Goal: Task Accomplishment & Management: Manage account settings

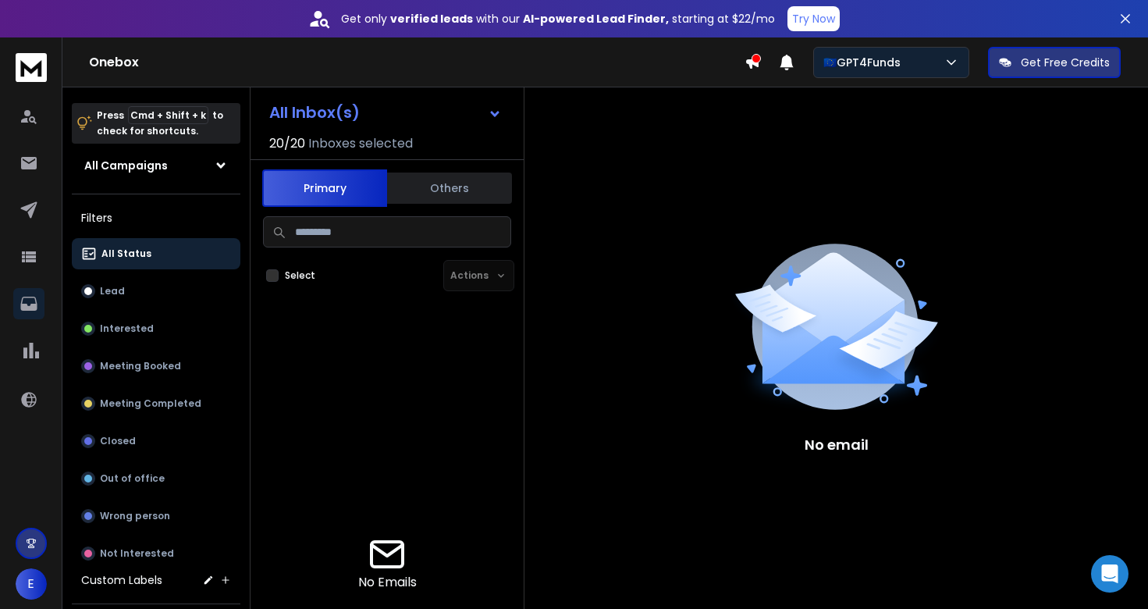
drag, startPoint x: 909, startPoint y: 52, endPoint x: 903, endPoint y: 69, distance: 18.0
click at [909, 52] on button "🇪🇺GPT4Funds" at bounding box center [891, 62] width 156 height 31
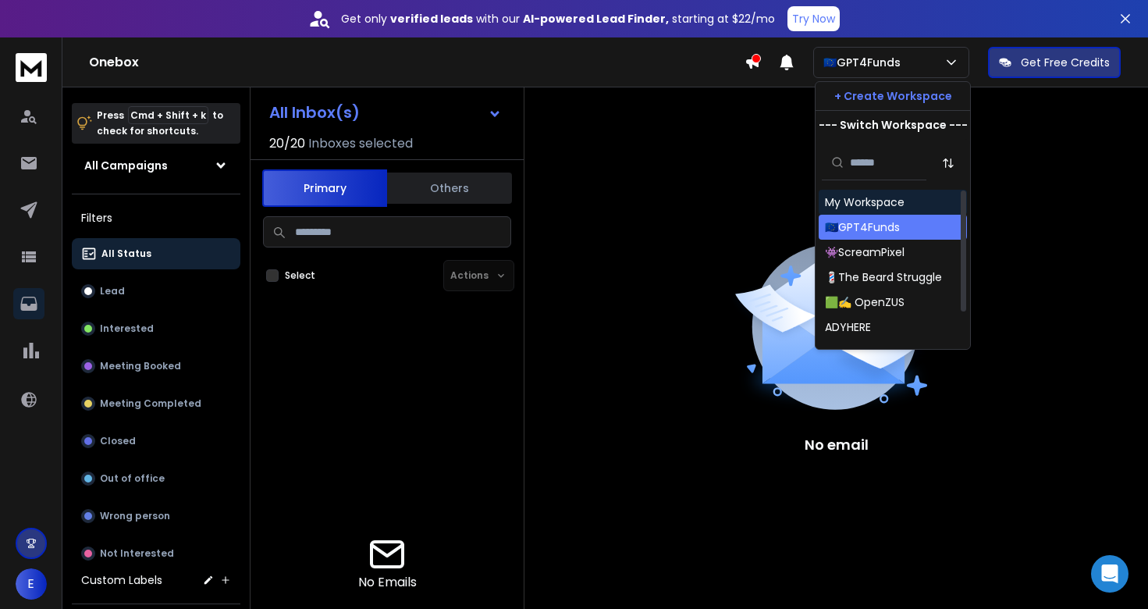
click at [867, 202] on div "My Workspace" at bounding box center [865, 202] width 80 height 16
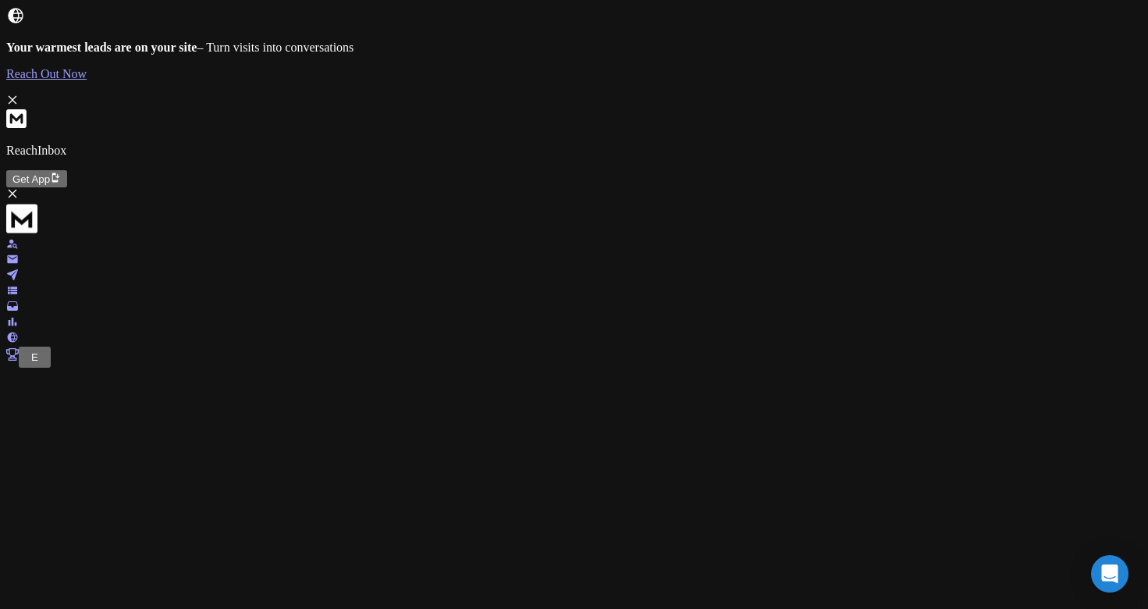
drag, startPoint x: 589, startPoint y: 261, endPoint x: 675, endPoint y: 486, distance: 241.7
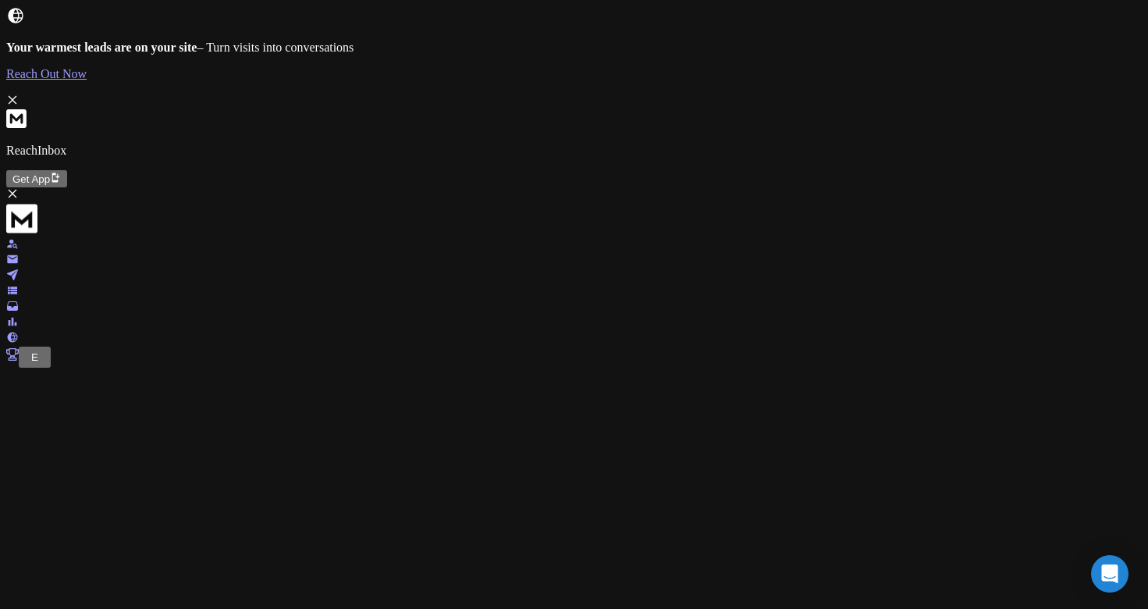
copy div "Dzień dobry Bardzo proszę o informacje czy tylko wniosek, czy przesłać też R.Z …"
